Goal: Check status

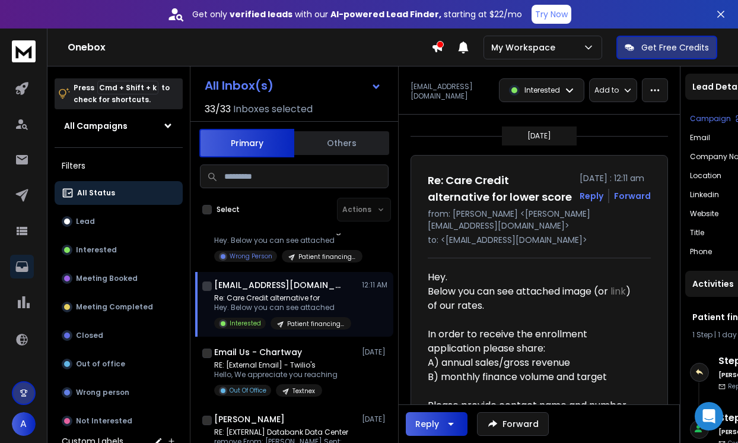
scroll to position [49, 0]
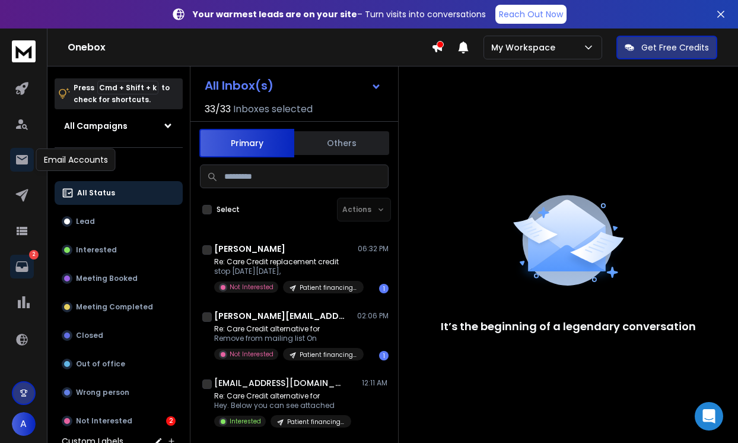
click at [14, 153] on link at bounding box center [22, 160] width 24 height 24
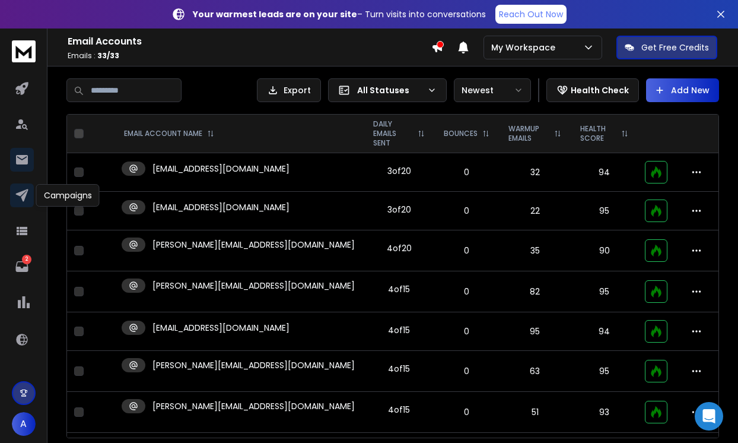
click at [21, 195] on icon at bounding box center [22, 195] width 14 height 14
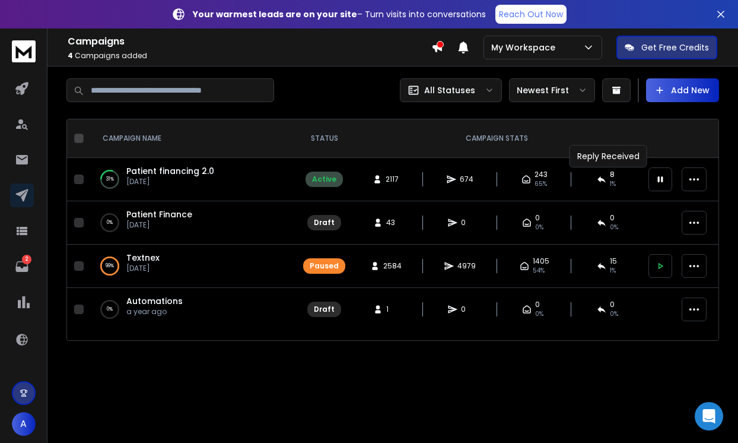
click at [613, 176] on span "8" at bounding box center [612, 174] width 5 height 9
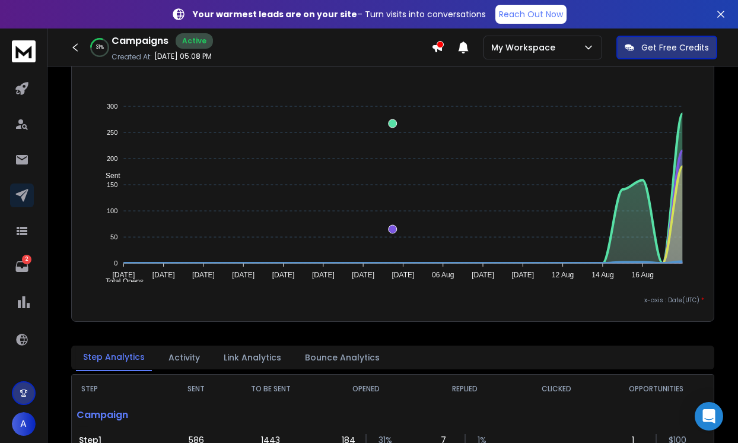
scroll to position [398, 0]
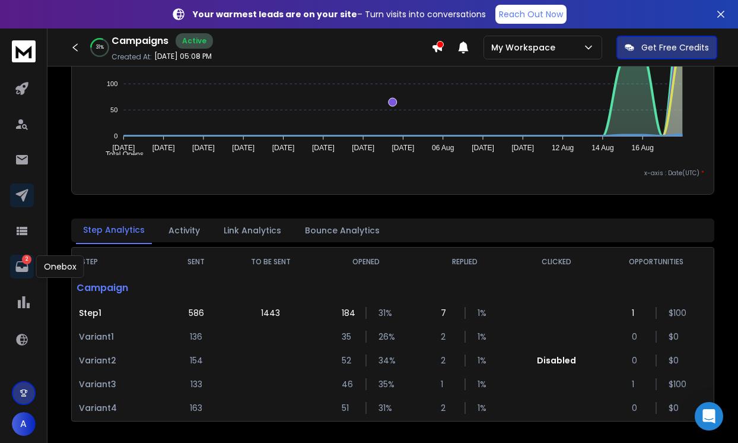
click at [21, 263] on icon at bounding box center [22, 266] width 14 height 14
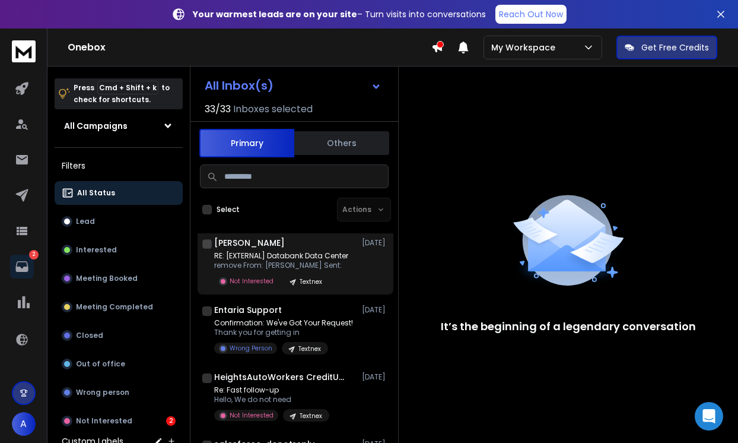
scroll to position [349, 0]
